Goal: Task Accomplishment & Management: Manage account settings

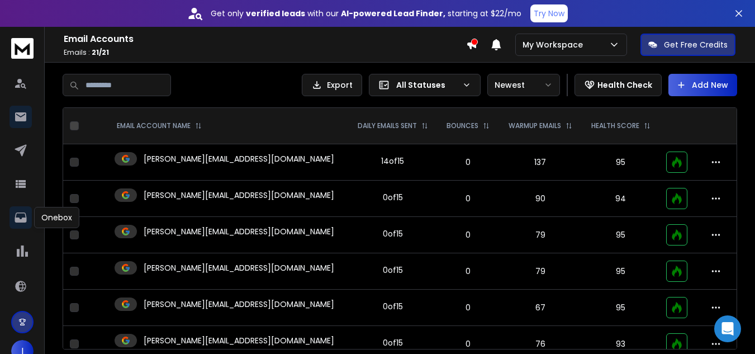
click at [20, 217] on icon at bounding box center [20, 217] width 13 height 13
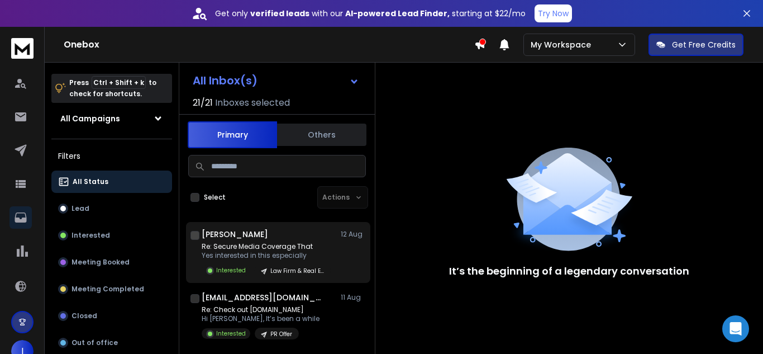
click at [286, 242] on p "Re: Secure Media Coverage That" at bounding box center [266, 246] width 129 height 9
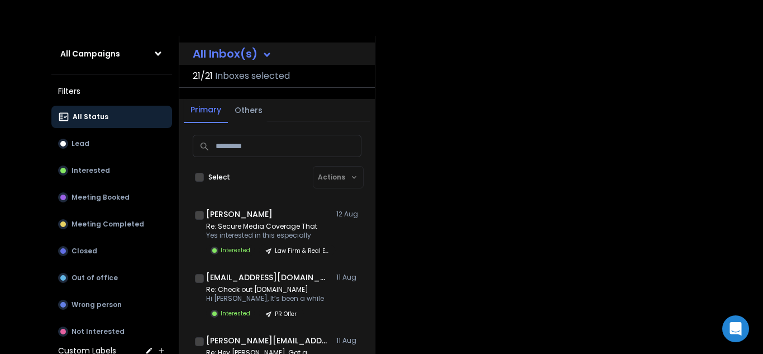
click at [328, 161] on div "Select Actions" at bounding box center [277, 174] width 187 height 27
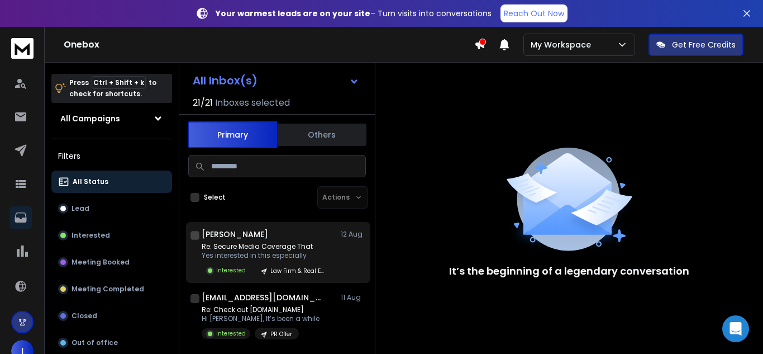
click at [237, 233] on h1 "[PERSON_NAME]" at bounding box center [235, 233] width 66 height 11
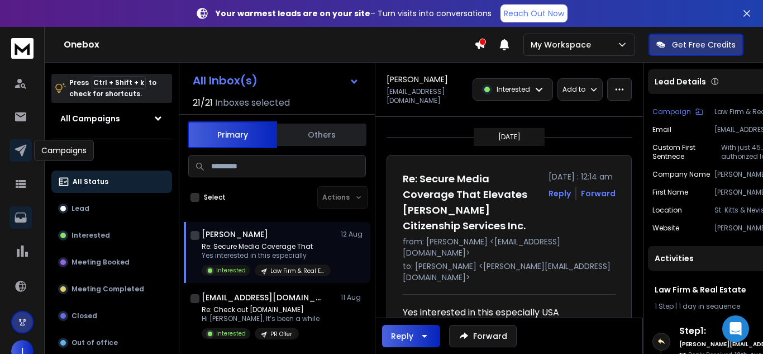
click at [20, 158] on link at bounding box center [20, 150] width 22 height 22
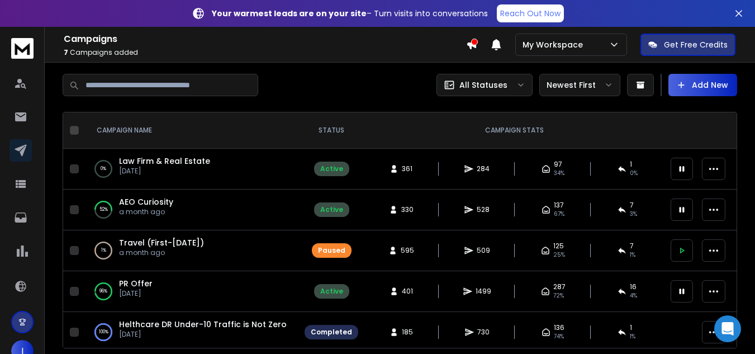
drag, startPoint x: 380, startPoint y: 82, endPoint x: 386, endPoint y: 141, distance: 59.5
click at [386, 141] on div "Campaigns 7 Campaigns Added All Statuses Newest First Add New CAMPAIGN NAME STA…" at bounding box center [400, 211] width 674 height 274
click at [387, 97] on div "Campaigns 7 Campaigns Added All Statuses Newest First Add New CAMPAIGN NAME STA…" at bounding box center [400, 211] width 674 height 274
drag, startPoint x: 392, startPoint y: 77, endPoint x: 585, endPoint y: 144, distance: 204.6
click at [585, 144] on div "Campaigns 7 Campaigns Added All Statuses Newest First Add New CAMPAIGN NAME STA…" at bounding box center [400, 211] width 674 height 274
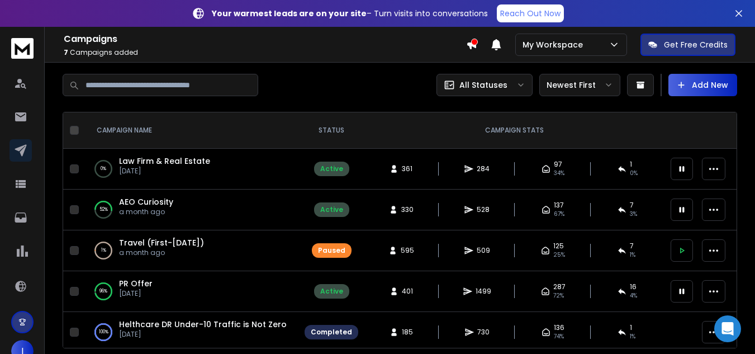
click at [317, 127] on th "STATUS" at bounding box center [331, 130] width 67 height 36
drag, startPoint x: 114, startPoint y: 128, endPoint x: 332, endPoint y: 143, distance: 218.4
click at [293, 143] on body "Your warmest leads are on your site – Turn visits into conversations Reach Out …" at bounding box center [377, 177] width 755 height 354
drag, startPoint x: 499, startPoint y: 143, endPoint x: 514, endPoint y: 139, distance: 15.6
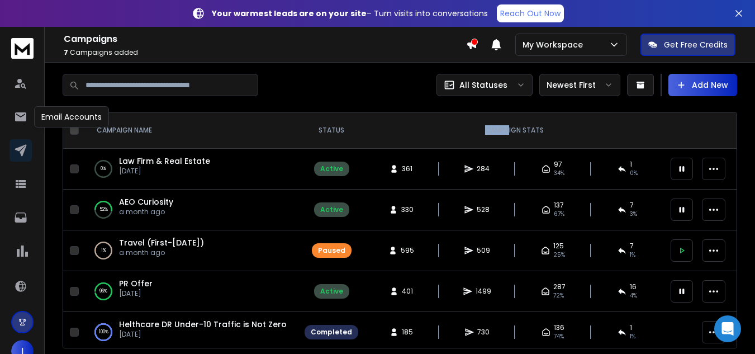
click at [499, 143] on th "CAMPAIGN STATS" at bounding box center [514, 130] width 299 height 36
click at [530, 133] on th "CAMPAIGN STATS" at bounding box center [514, 130] width 299 height 36
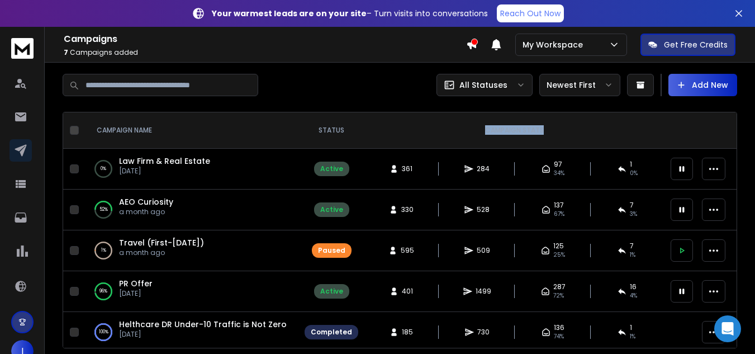
click at [530, 133] on th "CAMPAIGN STATS" at bounding box center [514, 130] width 299 height 36
click at [98, 128] on th "CAMPAIGN NAME" at bounding box center [190, 130] width 214 height 36
drag, startPoint x: 94, startPoint y: 129, endPoint x: 571, endPoint y: 133, distance: 477.0
click at [571, 133] on tr "CAMPAIGN NAME STATUS CAMPAIGN STATS" at bounding box center [399, 130] width 673 height 36
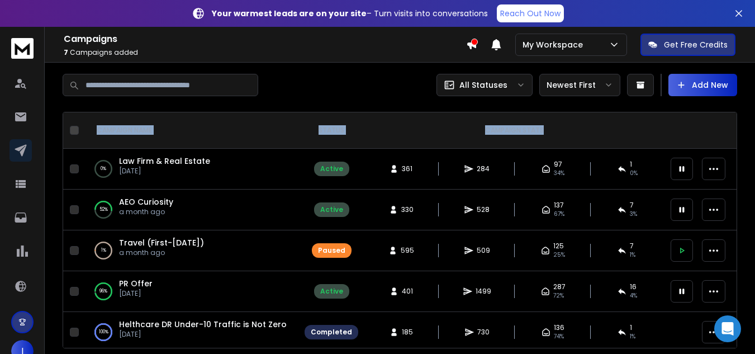
click at [571, 133] on th "CAMPAIGN STATS" at bounding box center [514, 130] width 299 height 36
drag, startPoint x: 567, startPoint y: 134, endPoint x: 142, endPoint y: 109, distance: 426.4
click at [142, 109] on div "Campaigns 7 Campaigns Added All Statuses Newest First Add New CAMPAIGN NAME STA…" at bounding box center [400, 211] width 674 height 274
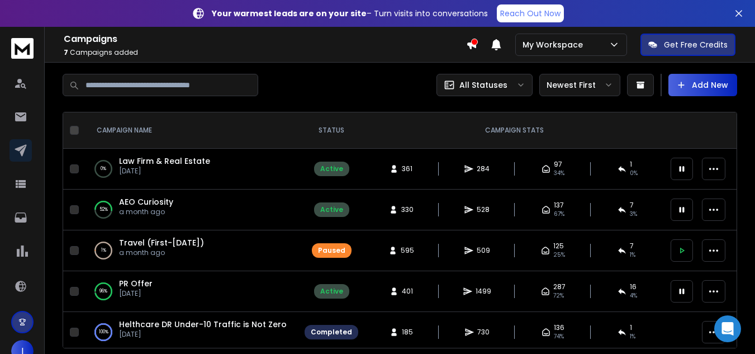
drag, startPoint x: 142, startPoint y: 109, endPoint x: 218, endPoint y: 109, distance: 76.0
click at [142, 109] on div "Campaigns 7 Campaigns Added All Statuses Newest First Add New CAMPAIGN NAME STA…" at bounding box center [400, 211] width 674 height 274
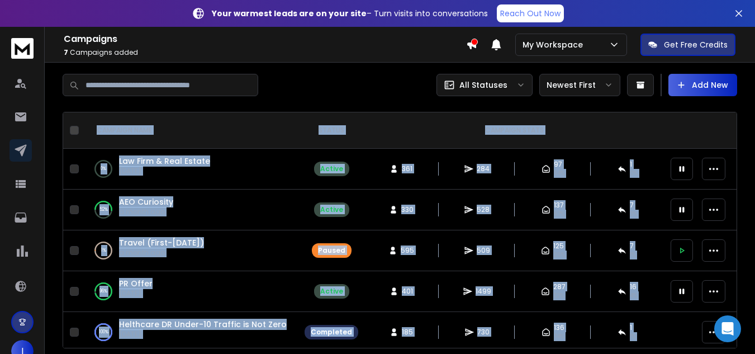
drag, startPoint x: 218, startPoint y: 109, endPoint x: 500, endPoint y: 109, distance: 282.6
click at [497, 109] on div "Campaigns 7 Campaigns Added All Statuses Newest First Add New CAMPAIGN NAME STA…" at bounding box center [400, 211] width 674 height 274
click at [512, 113] on th "CAMPAIGN STATS" at bounding box center [514, 130] width 299 height 36
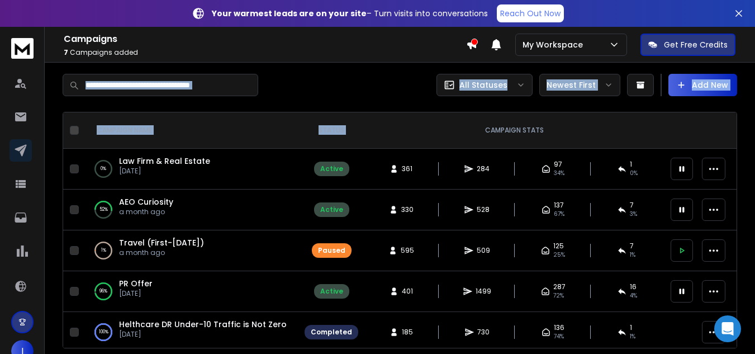
drag, startPoint x: 371, startPoint y: 94, endPoint x: 383, endPoint y: 130, distance: 38.3
click at [383, 130] on div "Campaigns 7 Campaigns Added All Statuses Newest First Add New CAMPAIGN NAME STA…" at bounding box center [400, 211] width 674 height 274
click at [383, 130] on th "CAMPAIGN STATS" at bounding box center [514, 130] width 299 height 36
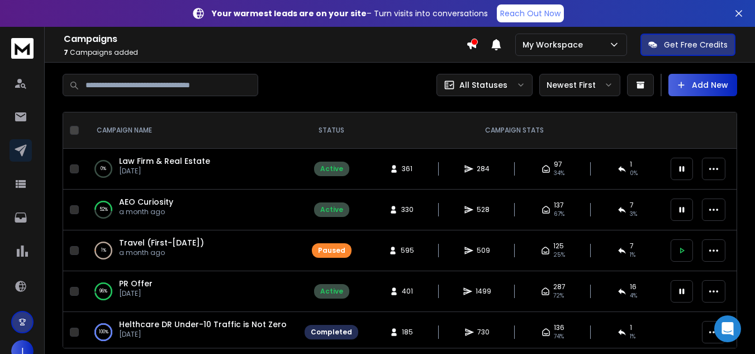
click at [382, 121] on th "CAMPAIGN STATS" at bounding box center [514, 130] width 299 height 36
click at [125, 125] on th "CAMPAIGN NAME" at bounding box center [190, 130] width 214 height 36
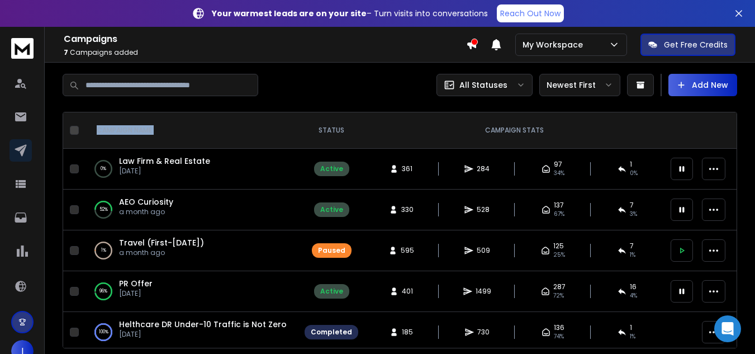
click at [125, 125] on th "CAMPAIGN NAME" at bounding box center [190, 130] width 214 height 36
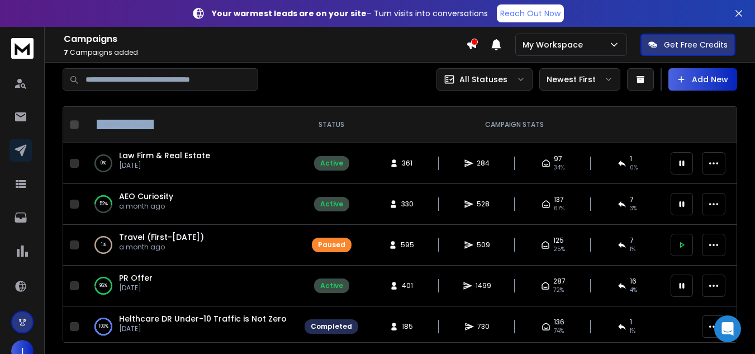
scroll to position [95, 0]
